Goal: Navigation & Orientation: Find specific page/section

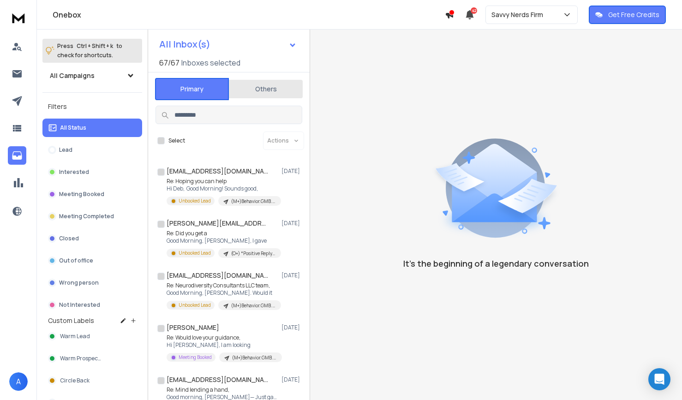
click at [19, 274] on div "A" at bounding box center [18, 200] width 37 height 400
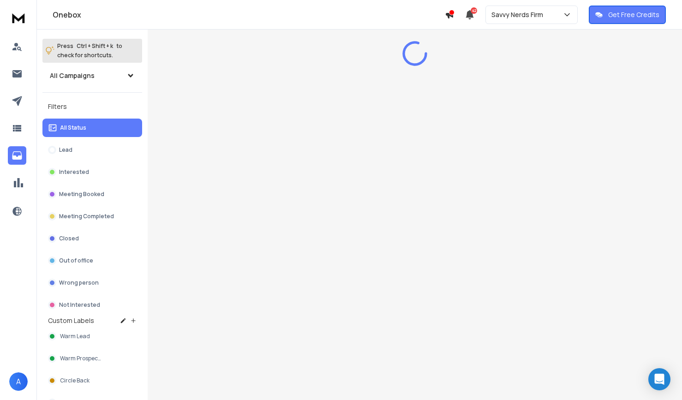
click at [280, 123] on div "Press Ctrl + Shift + k to check for shortcuts. All Campaigns All Campaigns Filt…" at bounding box center [359, 230] width 645 height 400
